Goal: Task Accomplishment & Management: Manage account settings

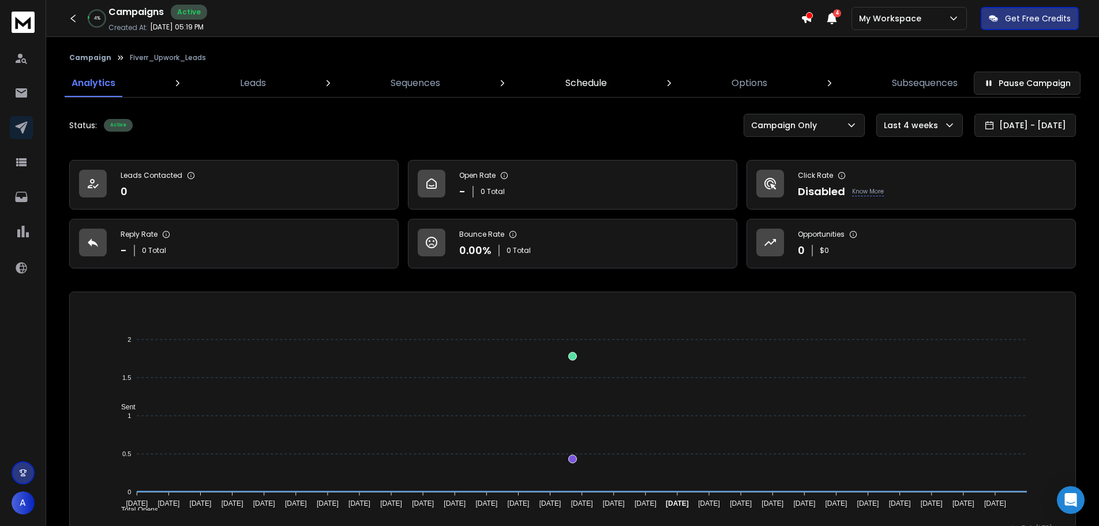
click at [579, 78] on p "Schedule" at bounding box center [586, 83] width 42 height 14
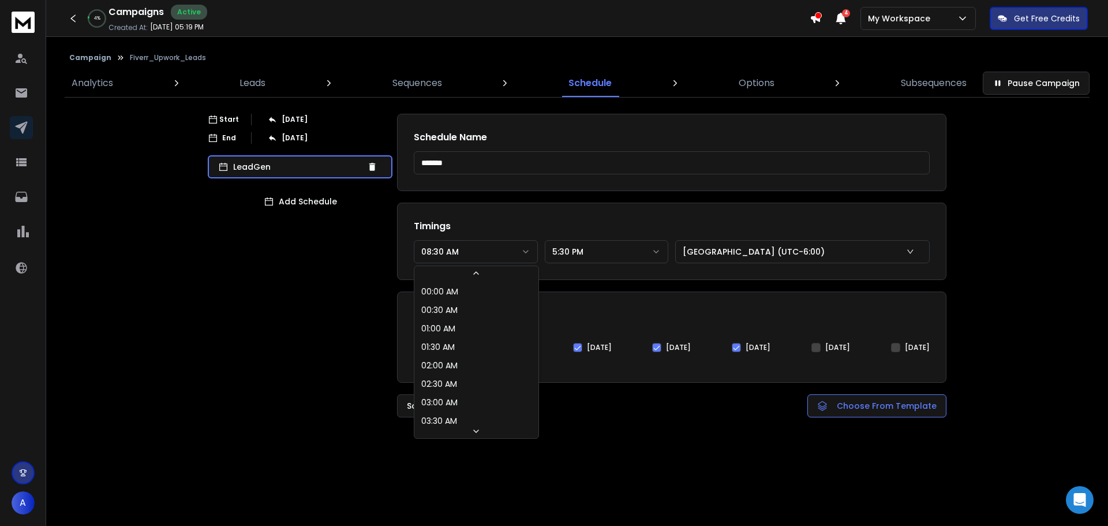
click at [474, 251] on button "08:30 AM" at bounding box center [476, 251] width 124 height 23
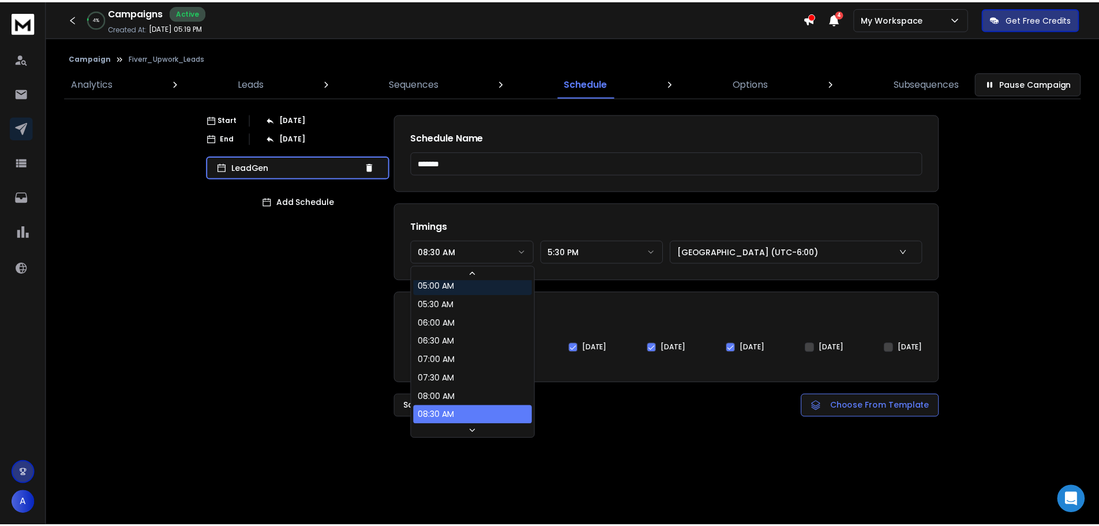
scroll to position [172, 0]
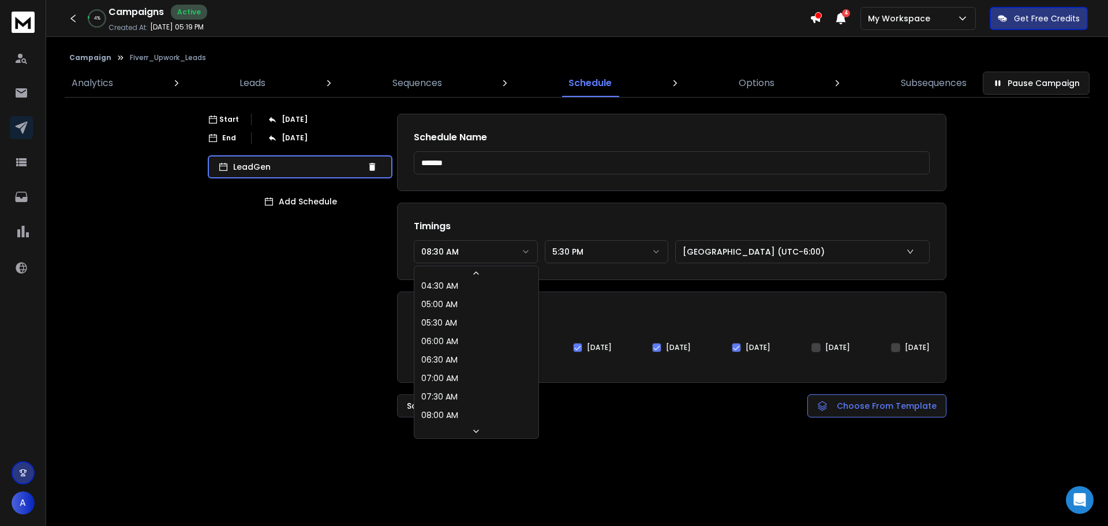
select select "********"
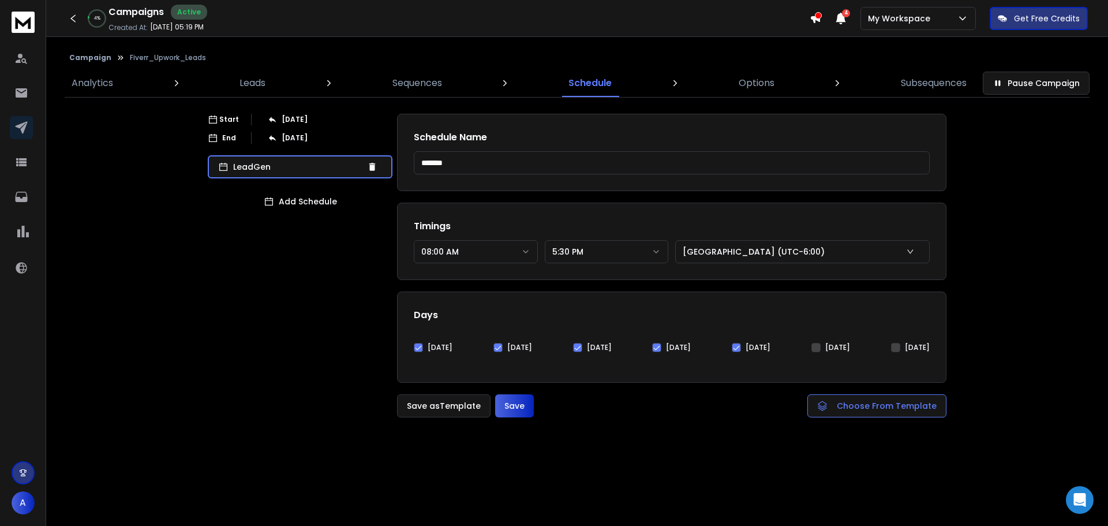
click at [513, 407] on button "Save" at bounding box center [514, 405] width 39 height 23
click at [85, 87] on p "Analytics" at bounding box center [93, 83] width 42 height 14
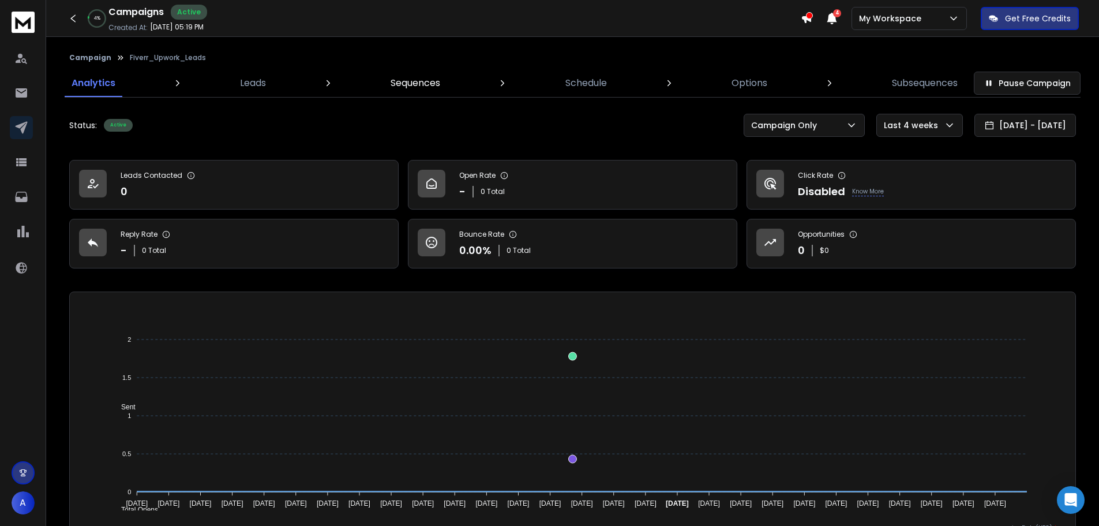
click at [427, 83] on p "Sequences" at bounding box center [416, 83] width 50 height 14
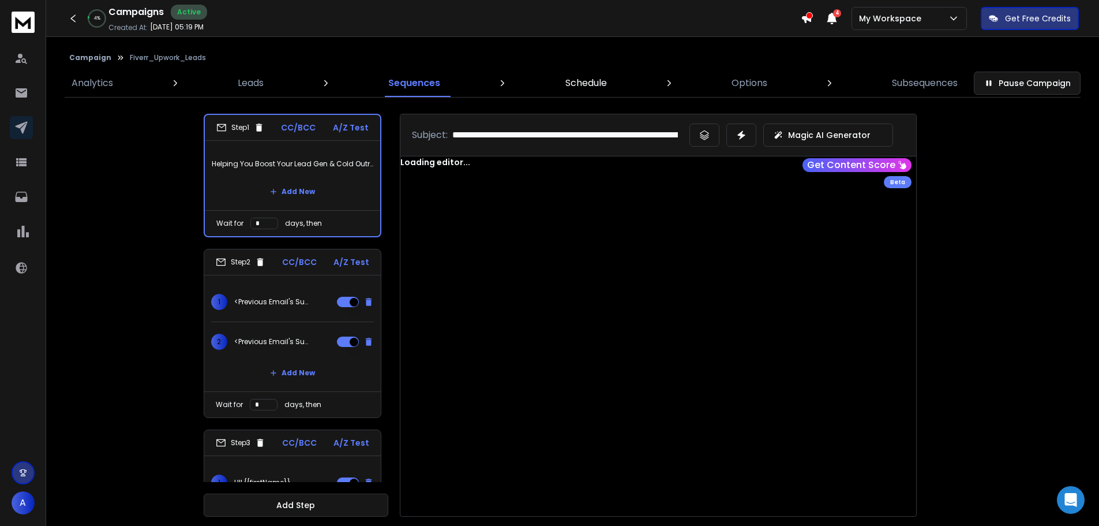
click at [586, 83] on p "Schedule" at bounding box center [586, 83] width 42 height 14
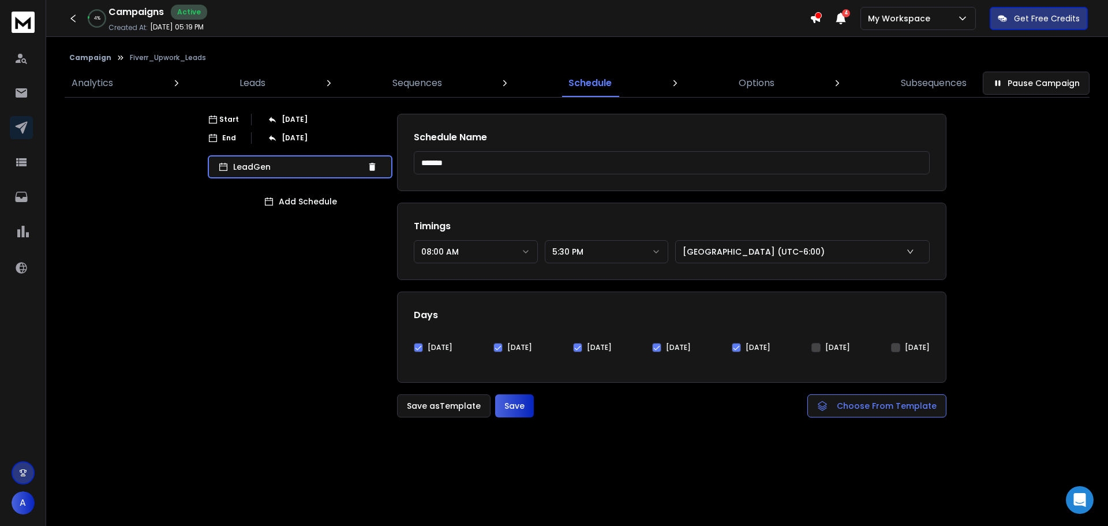
click at [76, 56] on button "Campaign" at bounding box center [90, 57] width 42 height 9
